Goal: Find contact information: Find contact information

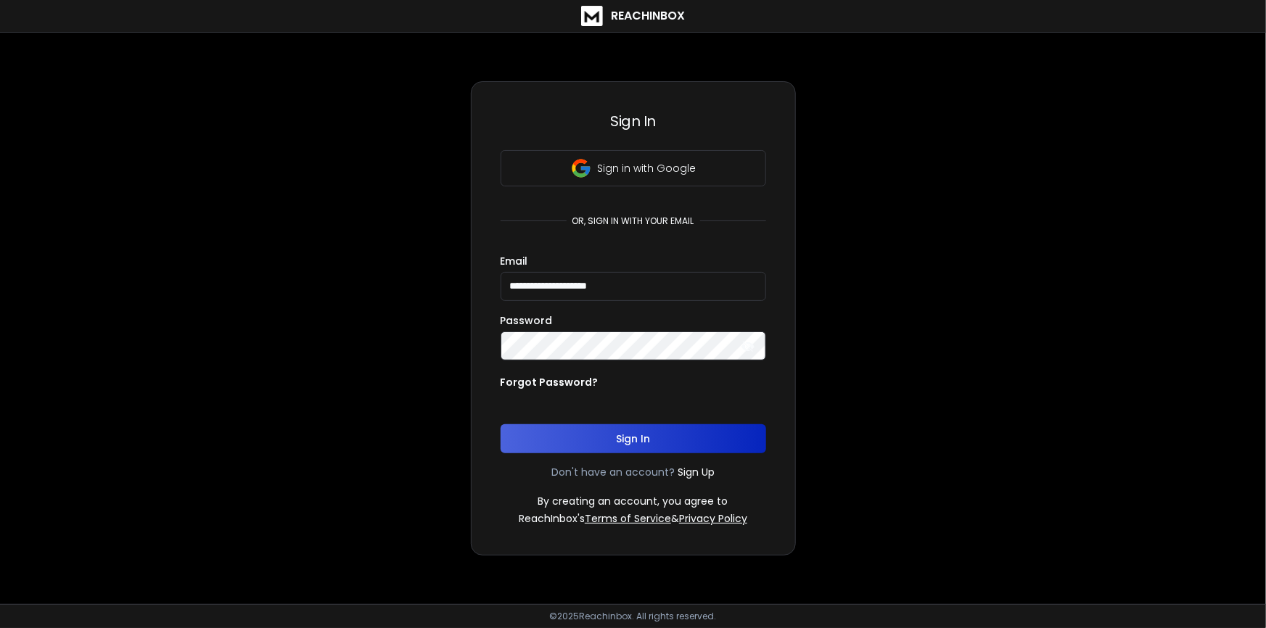
drag, startPoint x: 607, startPoint y: 280, endPoint x: 607, endPoint y: 295, distance: 15.2
click at [607, 280] on input "**********" at bounding box center [632, 286] width 265 height 29
type input "**********"
click at [584, 428] on button "Sign In" at bounding box center [632, 438] width 265 height 29
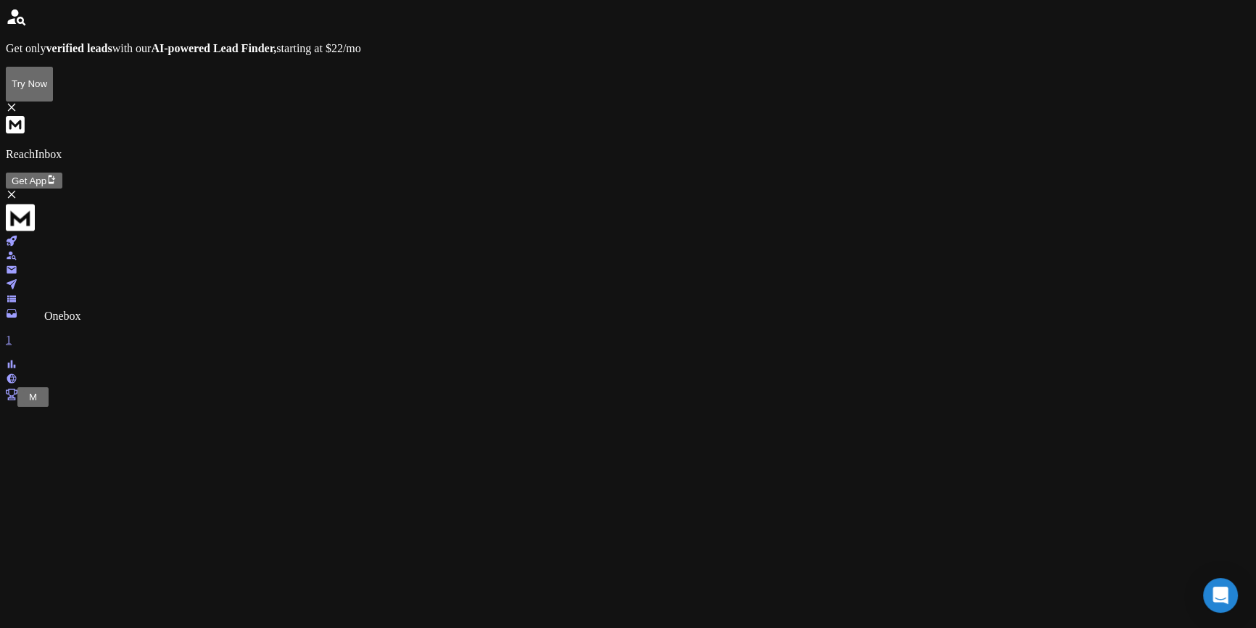
click at [17, 318] on icon at bounding box center [12, 313] width 10 height 9
click at [17, 102] on icon at bounding box center [12, 108] width 12 height 12
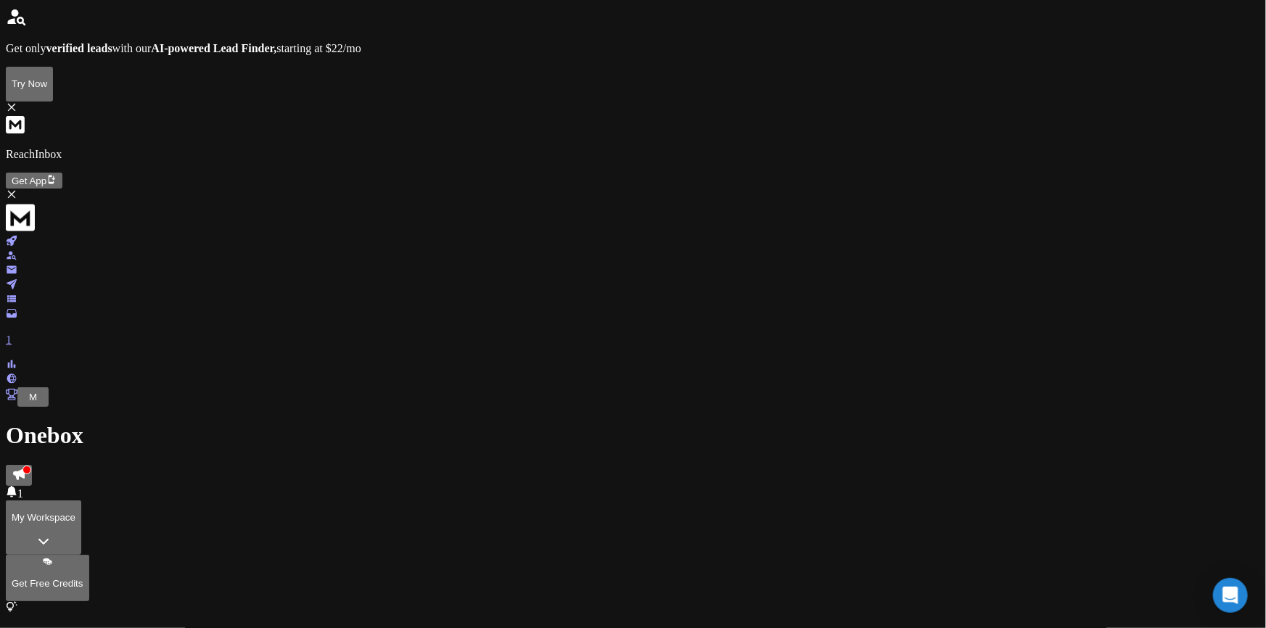
scroll to position [857, 0]
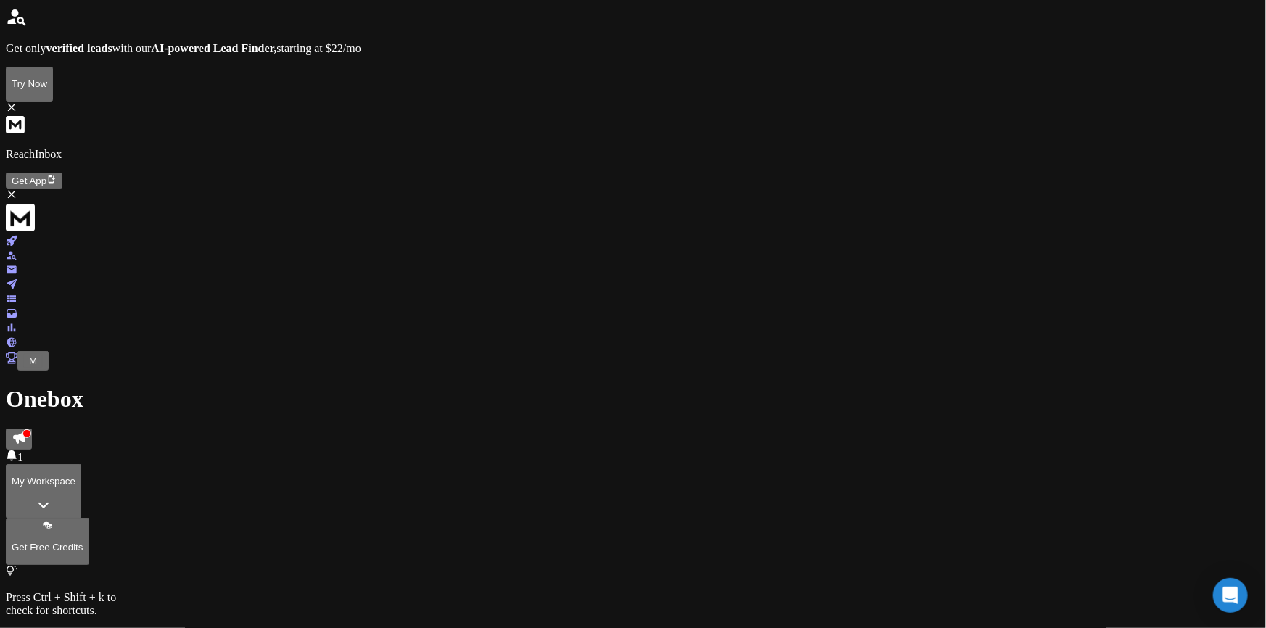
drag, startPoint x: 547, startPoint y: 83, endPoint x: 559, endPoint y: 2, distance: 81.3
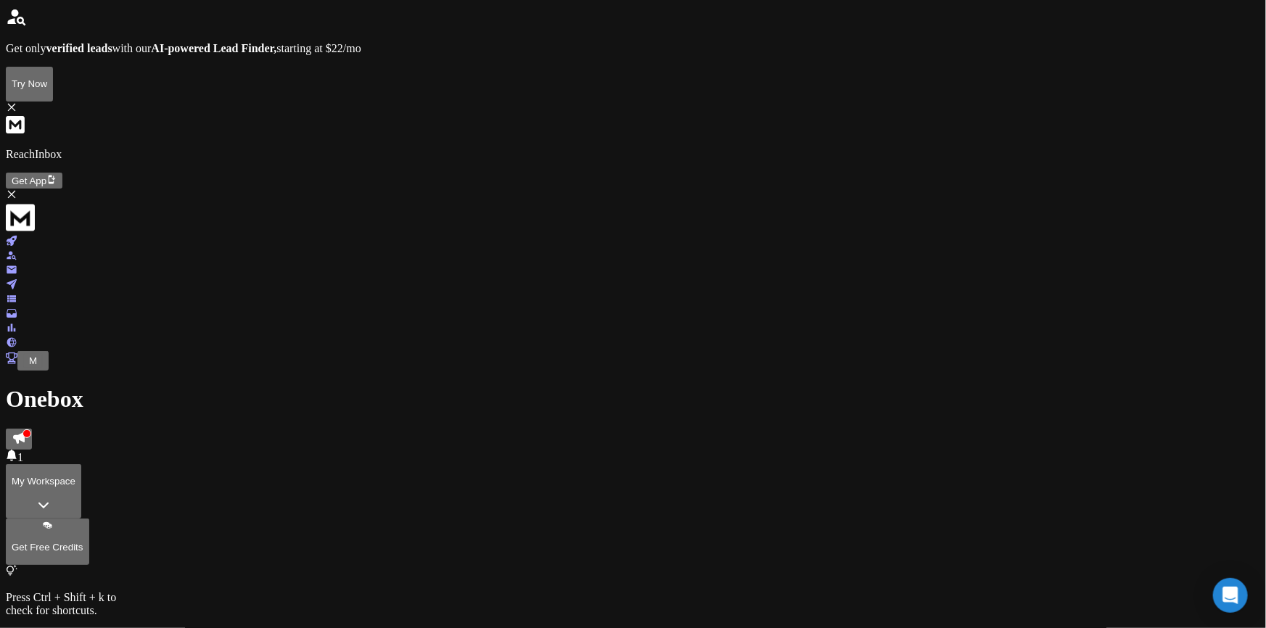
drag, startPoint x: 526, startPoint y: 65, endPoint x: 519, endPoint y: 54, distance: 13.3
drag, startPoint x: 516, startPoint y: 269, endPoint x: 584, endPoint y: 340, distance: 98.0
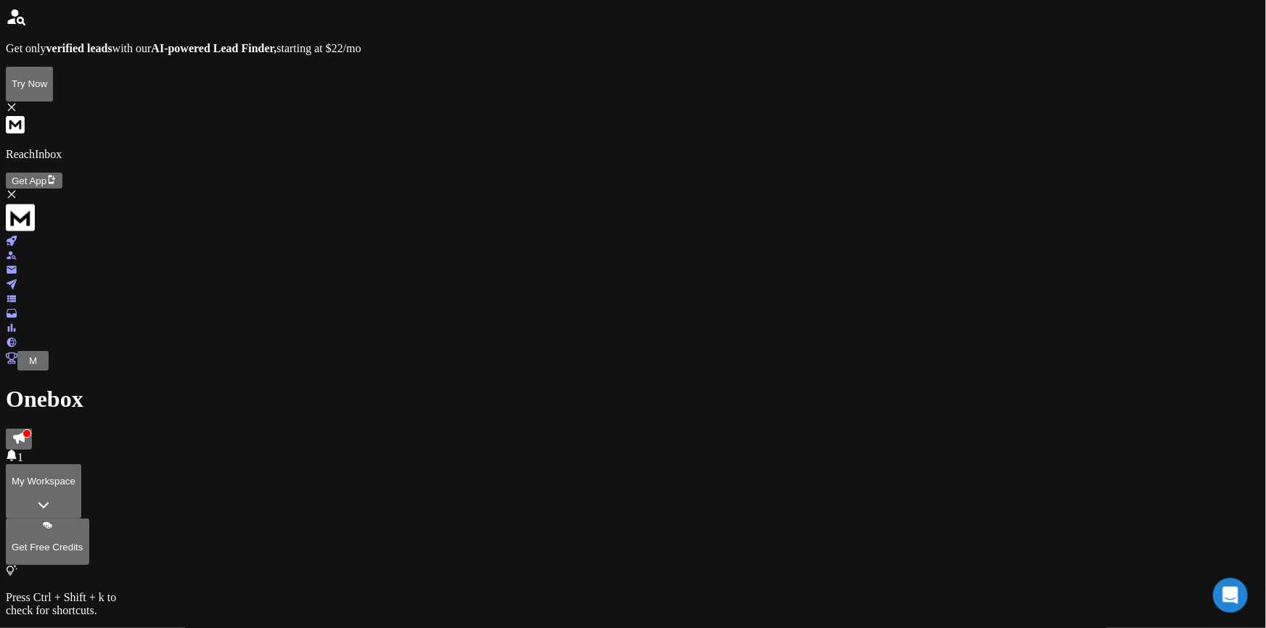
scroll to position [395, 0]
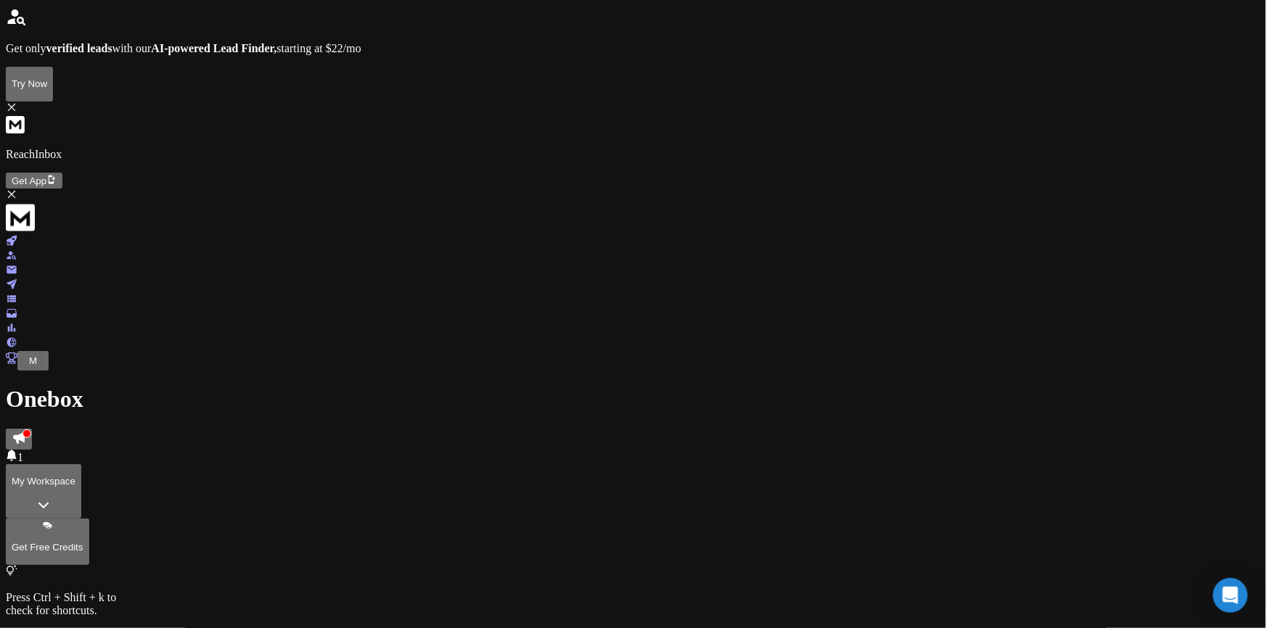
drag, startPoint x: 578, startPoint y: 67, endPoint x: 389, endPoint y: 5, distance: 199.1
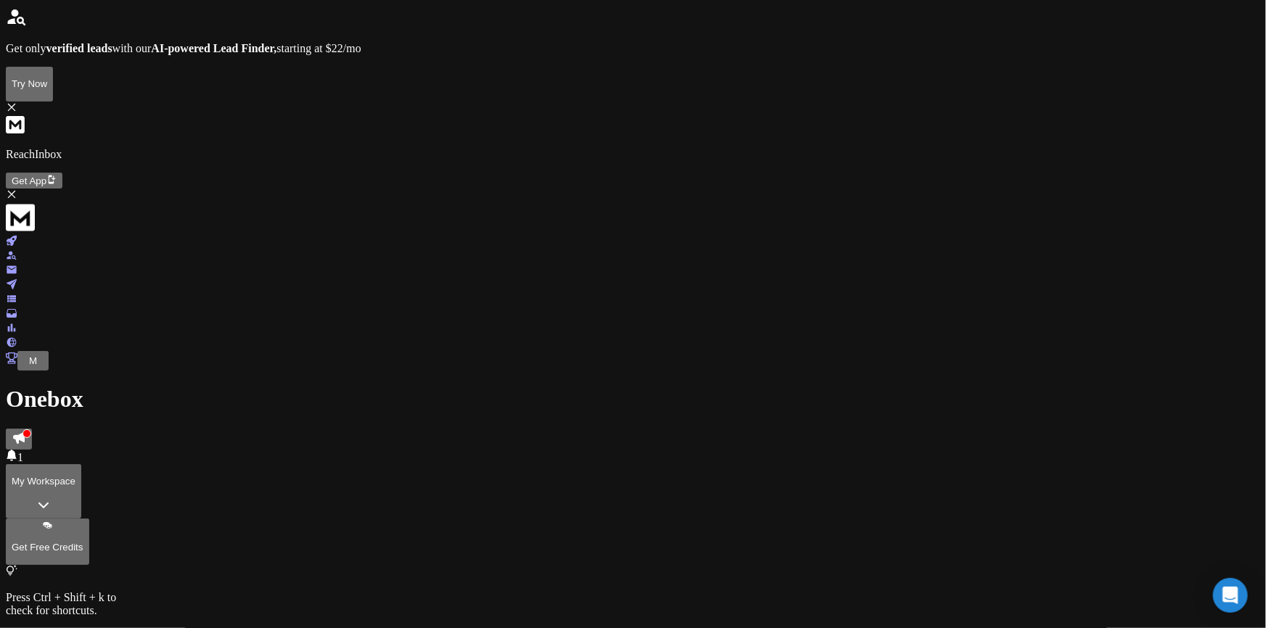
scroll to position [65, 0]
drag, startPoint x: 583, startPoint y: 81, endPoint x: 575, endPoint y: 78, distance: 8.5
drag, startPoint x: 796, startPoint y: 305, endPoint x: 631, endPoint y: 312, distance: 164.8
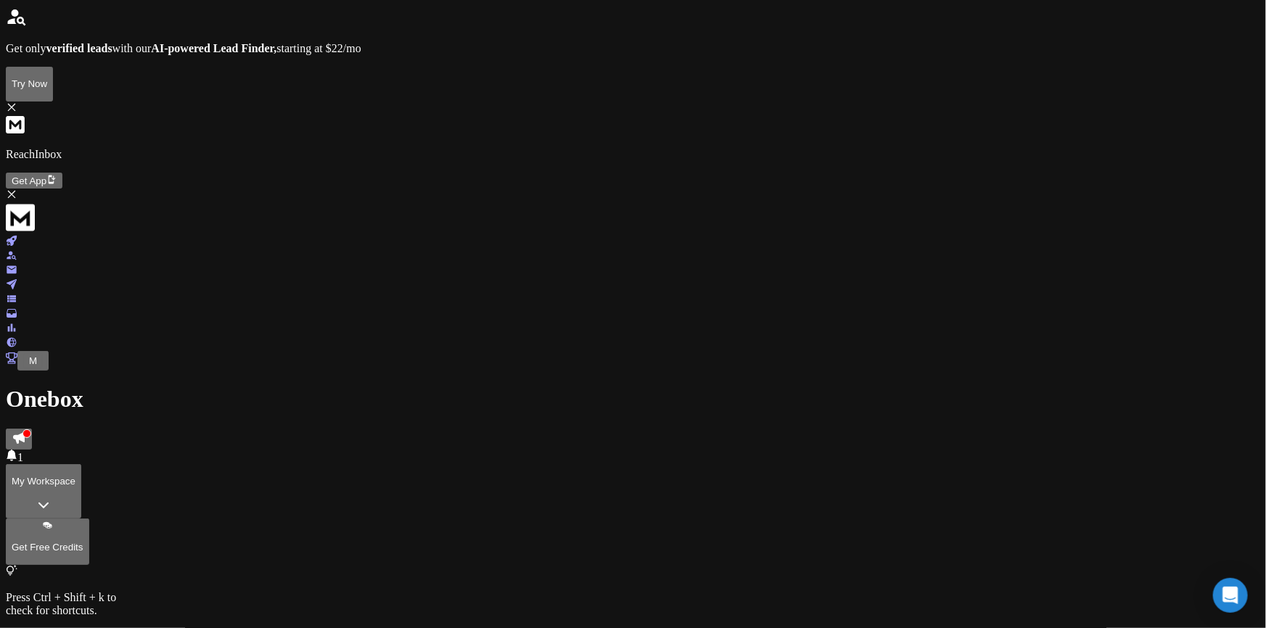
copy div "[EMAIL_ADDRESS][DOMAIN_NAME]"
drag, startPoint x: 519, startPoint y: 301, endPoint x: 610, endPoint y: 302, distance: 91.4
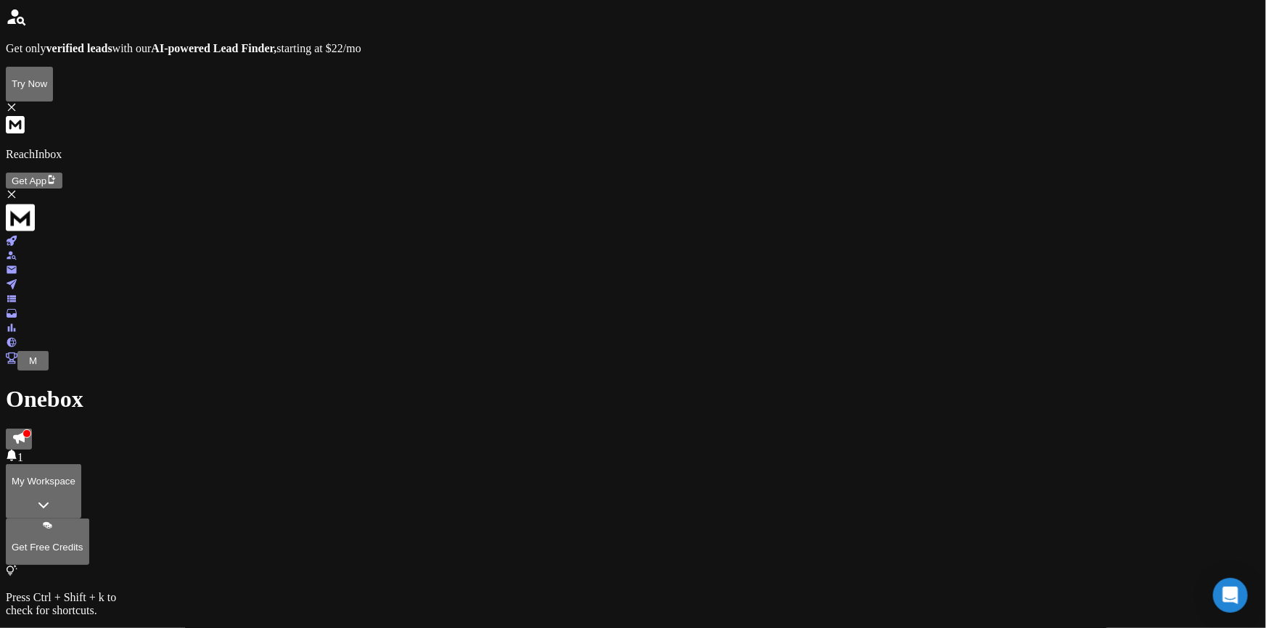
copy div "[PERSON_NAME]"
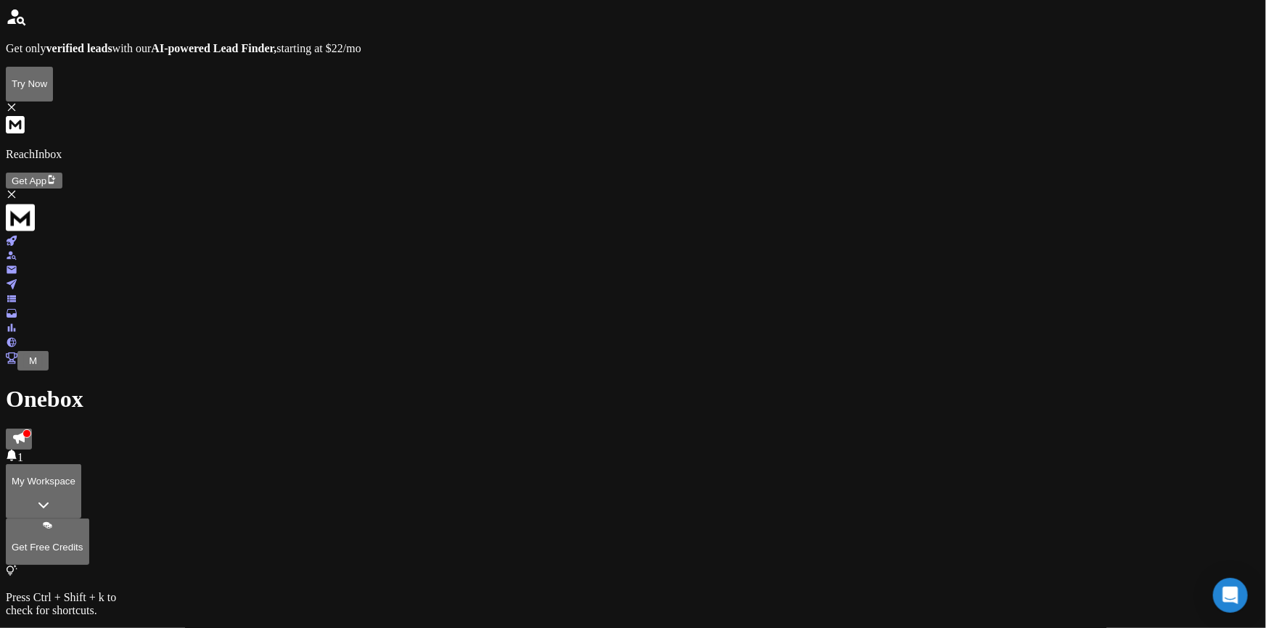
drag, startPoint x: 874, startPoint y: 300, endPoint x: 774, endPoint y: 305, distance: 100.2
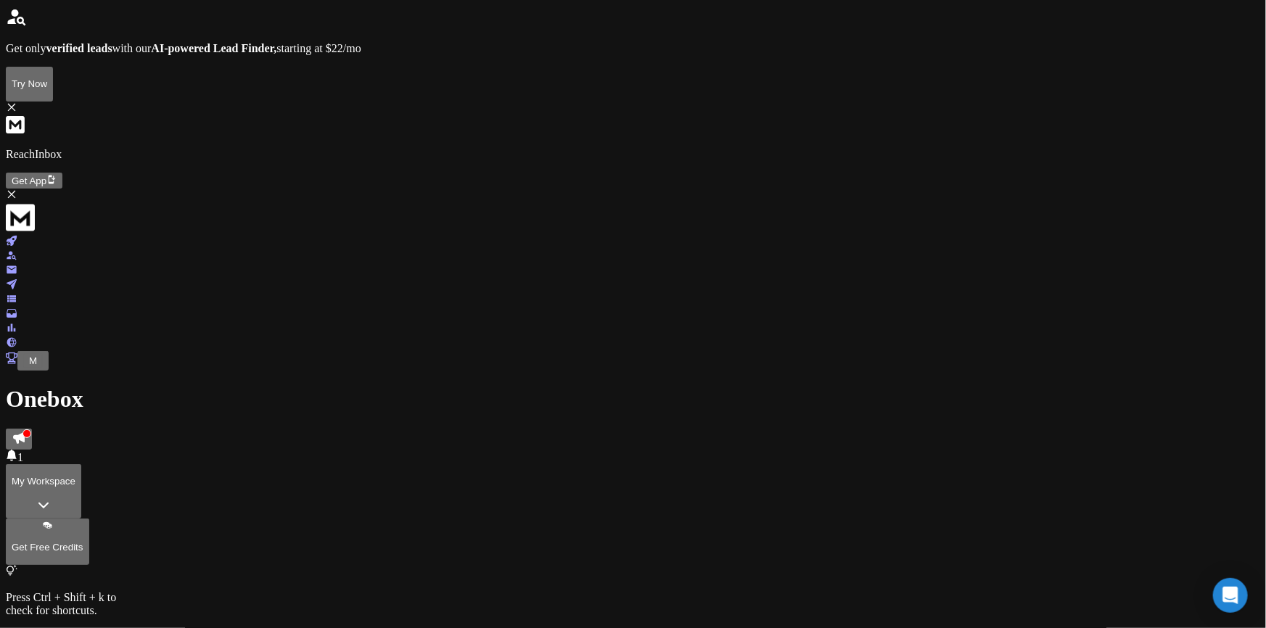
scroll to position [395, 0]
drag, startPoint x: 633, startPoint y: 309, endPoint x: 524, endPoint y: 309, distance: 108.1
copy link "[EMAIL_ADDRESS][DOMAIN_NAME]"
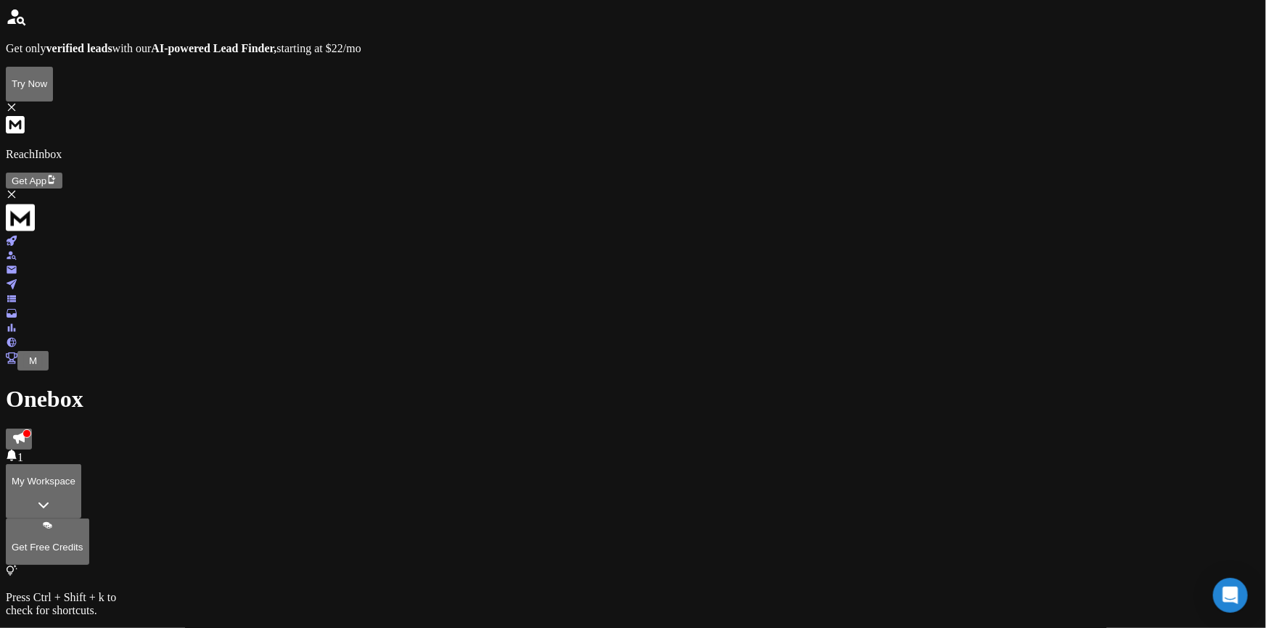
drag, startPoint x: 413, startPoint y: 340, endPoint x: 435, endPoint y: 413, distance: 76.4
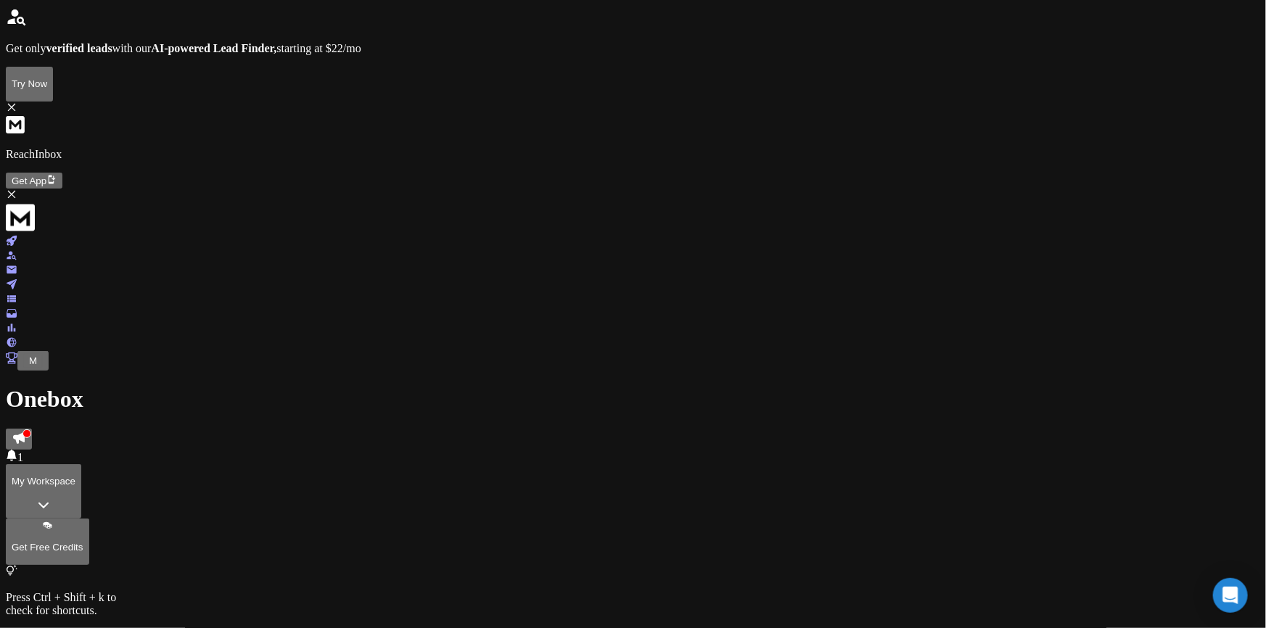
drag, startPoint x: 409, startPoint y: 337, endPoint x: 414, endPoint y: 317, distance: 20.9
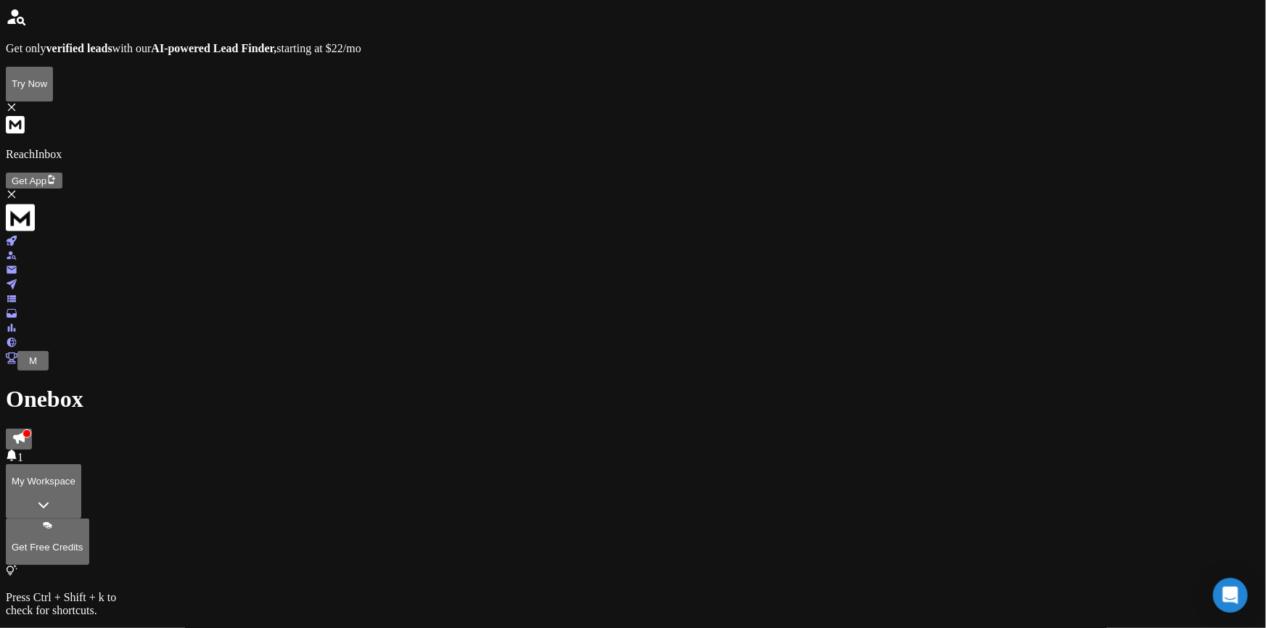
drag, startPoint x: 638, startPoint y: 451, endPoint x: 514, endPoint y: 342, distance: 164.9
copy div "Hello [PERSON_NAME], The Family Success Team has received your message and assi…"
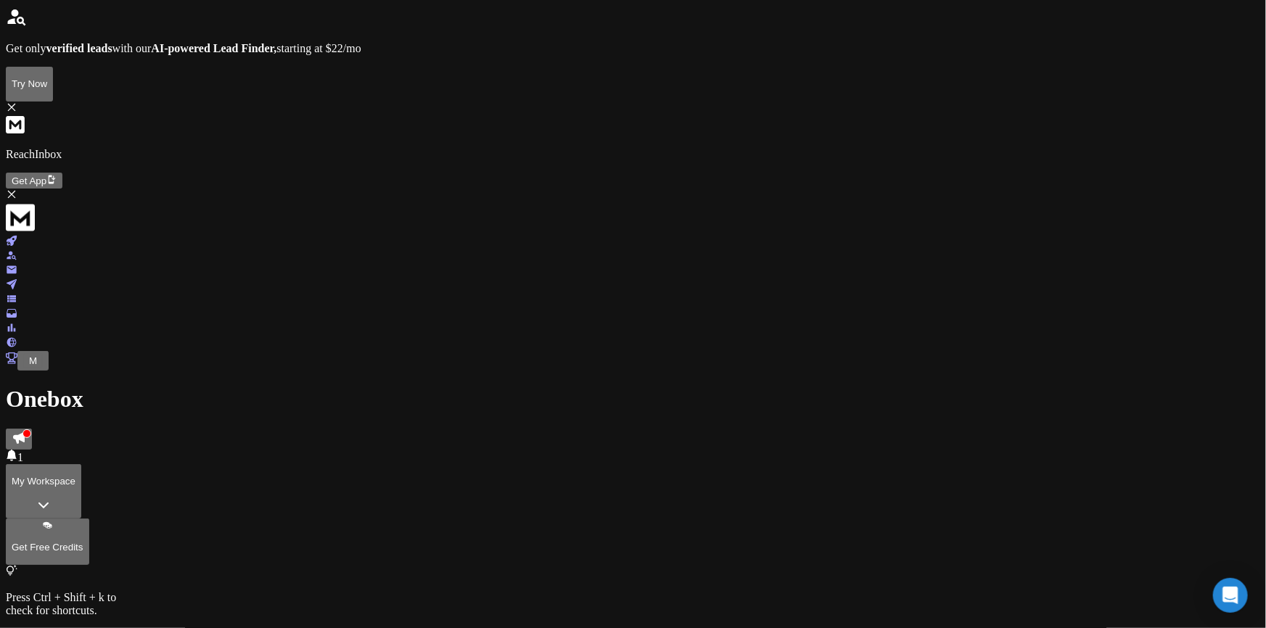
drag, startPoint x: 741, startPoint y: 456, endPoint x: 658, endPoint y: 457, distance: 83.4
copy div "[EMAIL_ADDRESS][DOMAIN_NAME]"
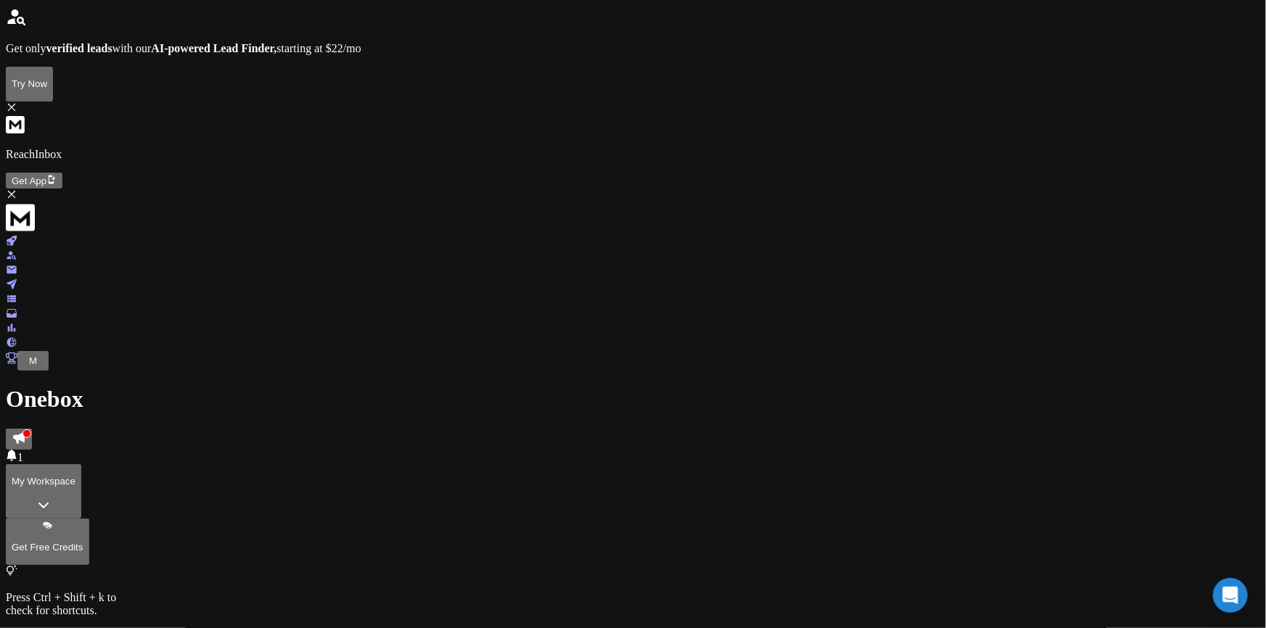
drag, startPoint x: 607, startPoint y: 455, endPoint x: 669, endPoint y: 498, distance: 75.5
copy div "[PERSON_NAME]"
drag, startPoint x: 669, startPoint y: 498, endPoint x: 547, endPoint y: 107, distance: 410.2
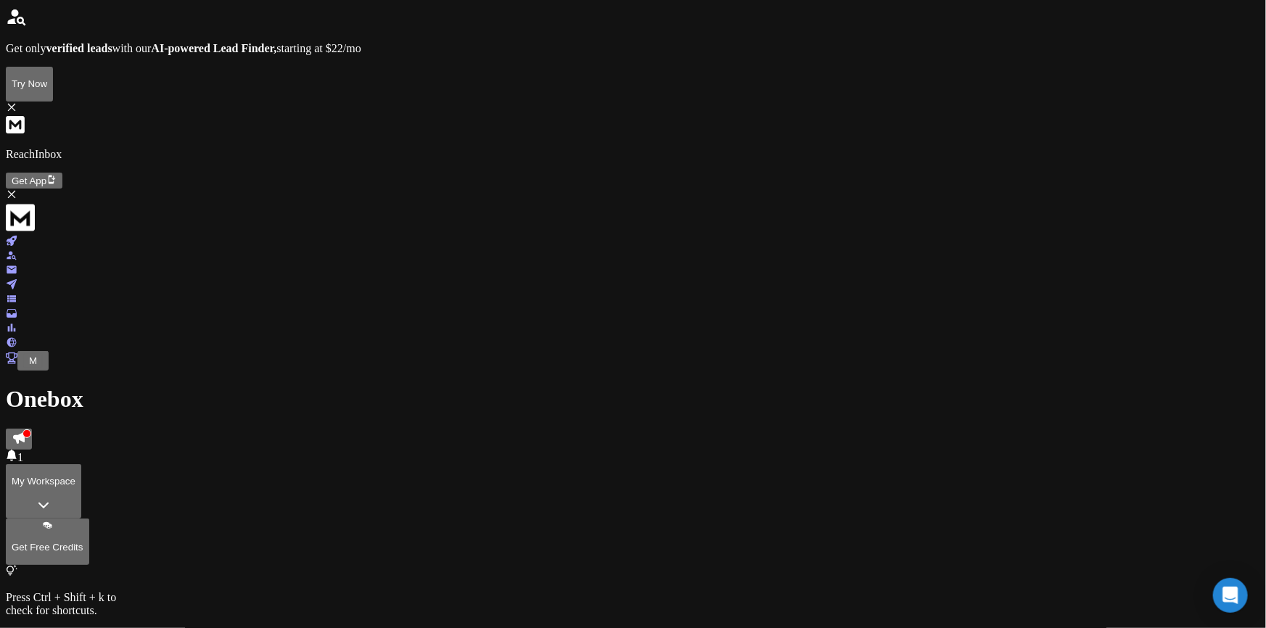
drag, startPoint x: 563, startPoint y: 67, endPoint x: 561, endPoint y: 51, distance: 16.8
